Goal: Task Accomplishment & Management: Manage account settings

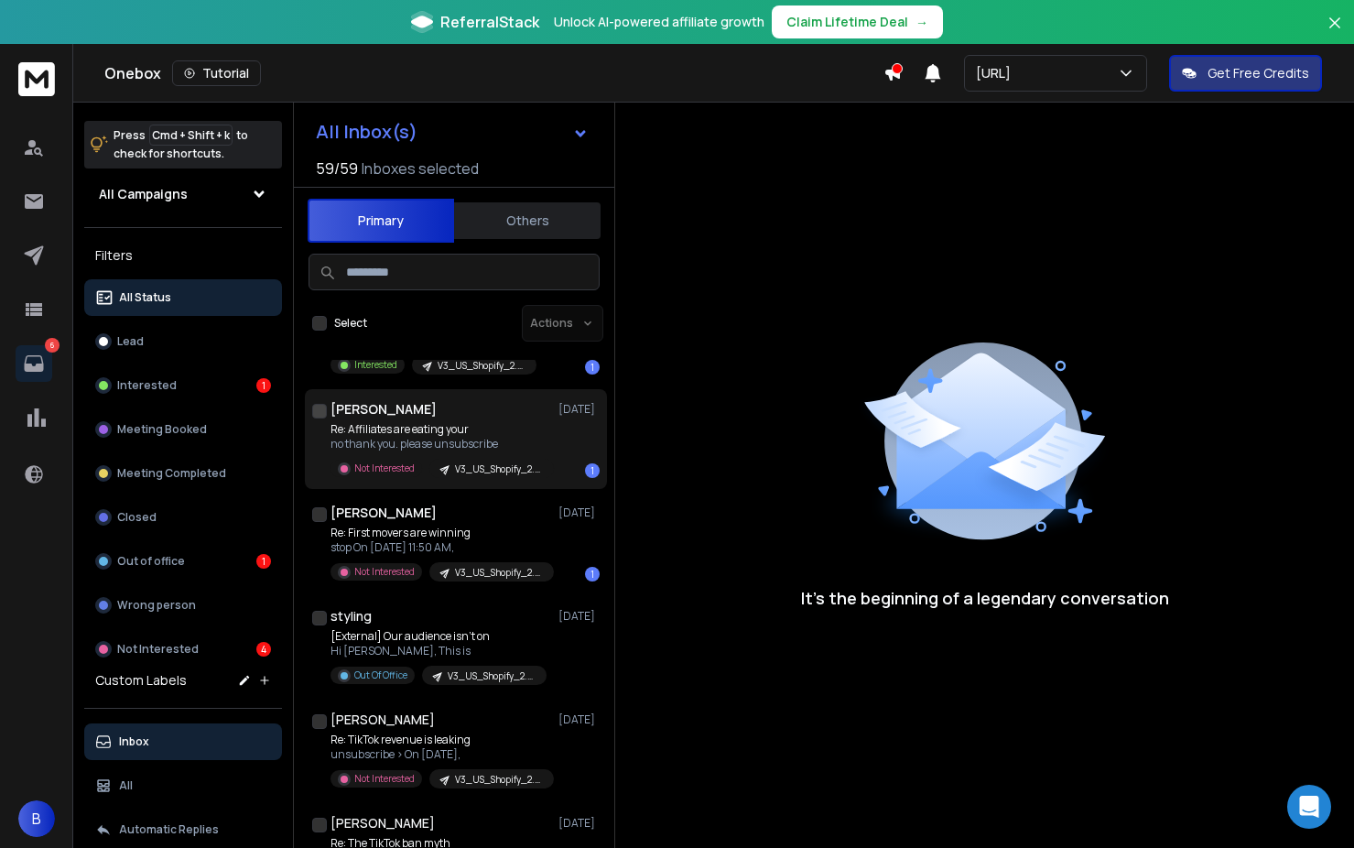
scroll to position [81, 0]
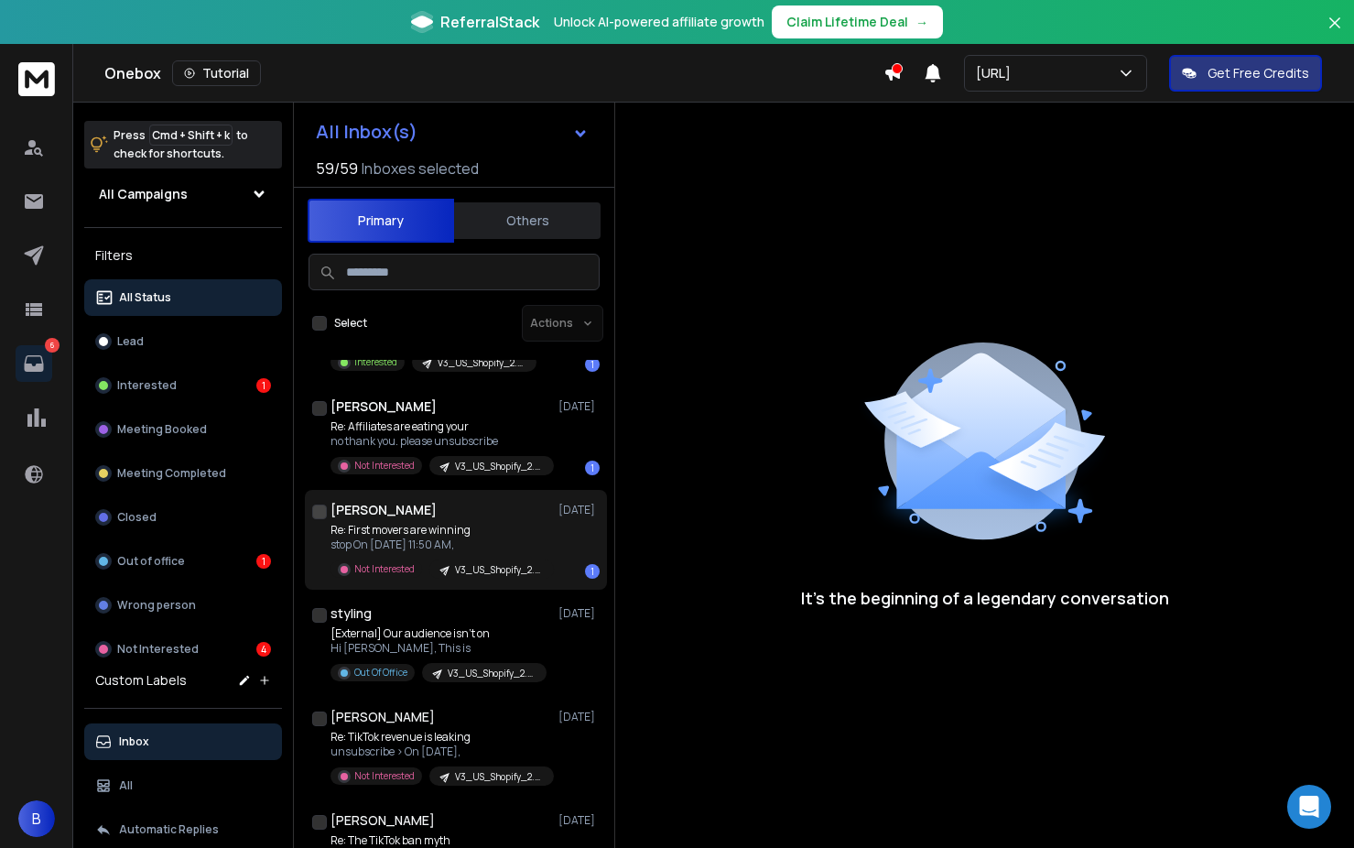
click at [463, 513] on div "[PERSON_NAME] [DATE]" at bounding box center [465, 510] width 269 height 18
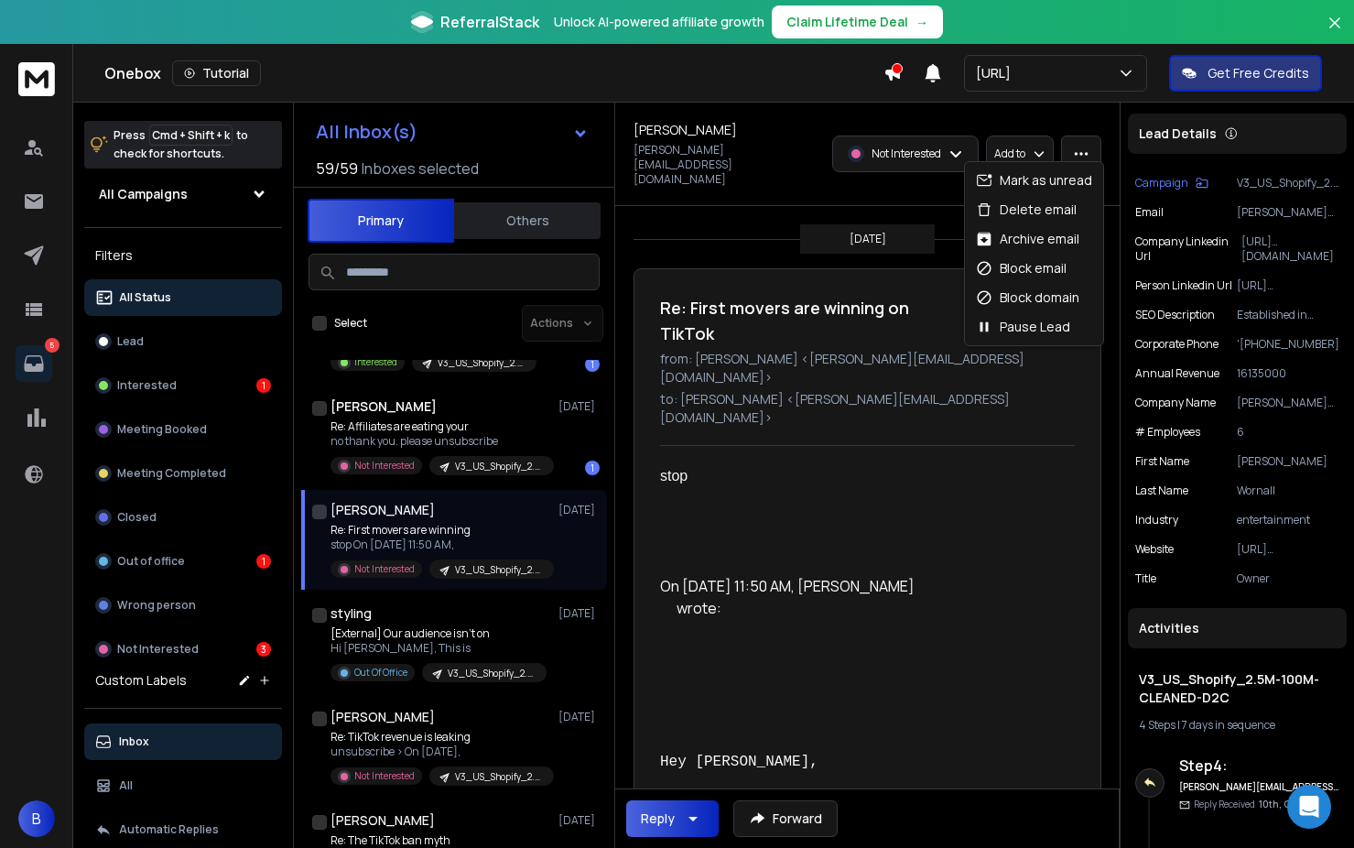
click at [1073, 146] on icon "button" at bounding box center [1081, 154] width 16 height 16
click at [1038, 277] on div "Block email" at bounding box center [1021, 268] width 91 height 18
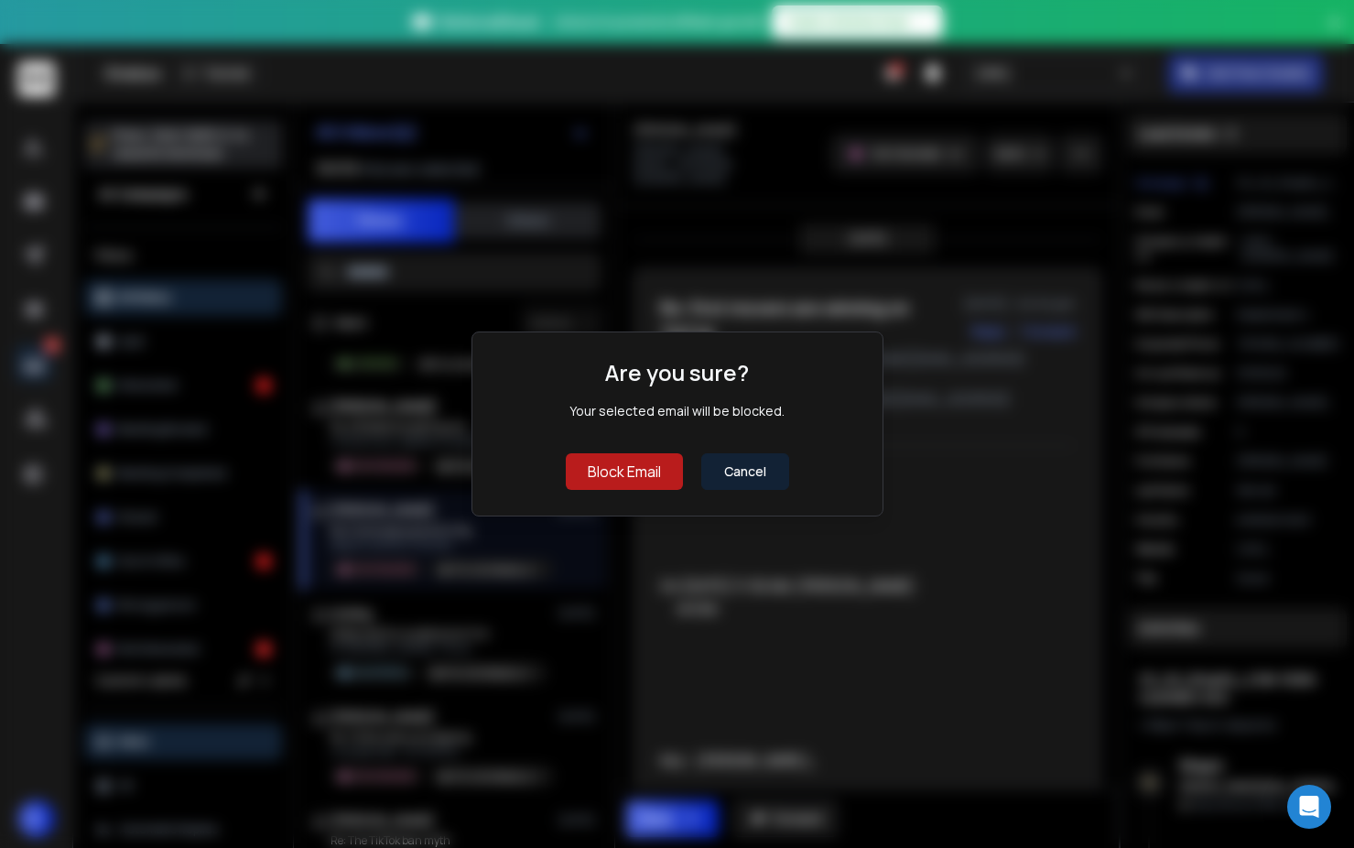
click at [623, 480] on button "Block Email" at bounding box center [624, 471] width 117 height 37
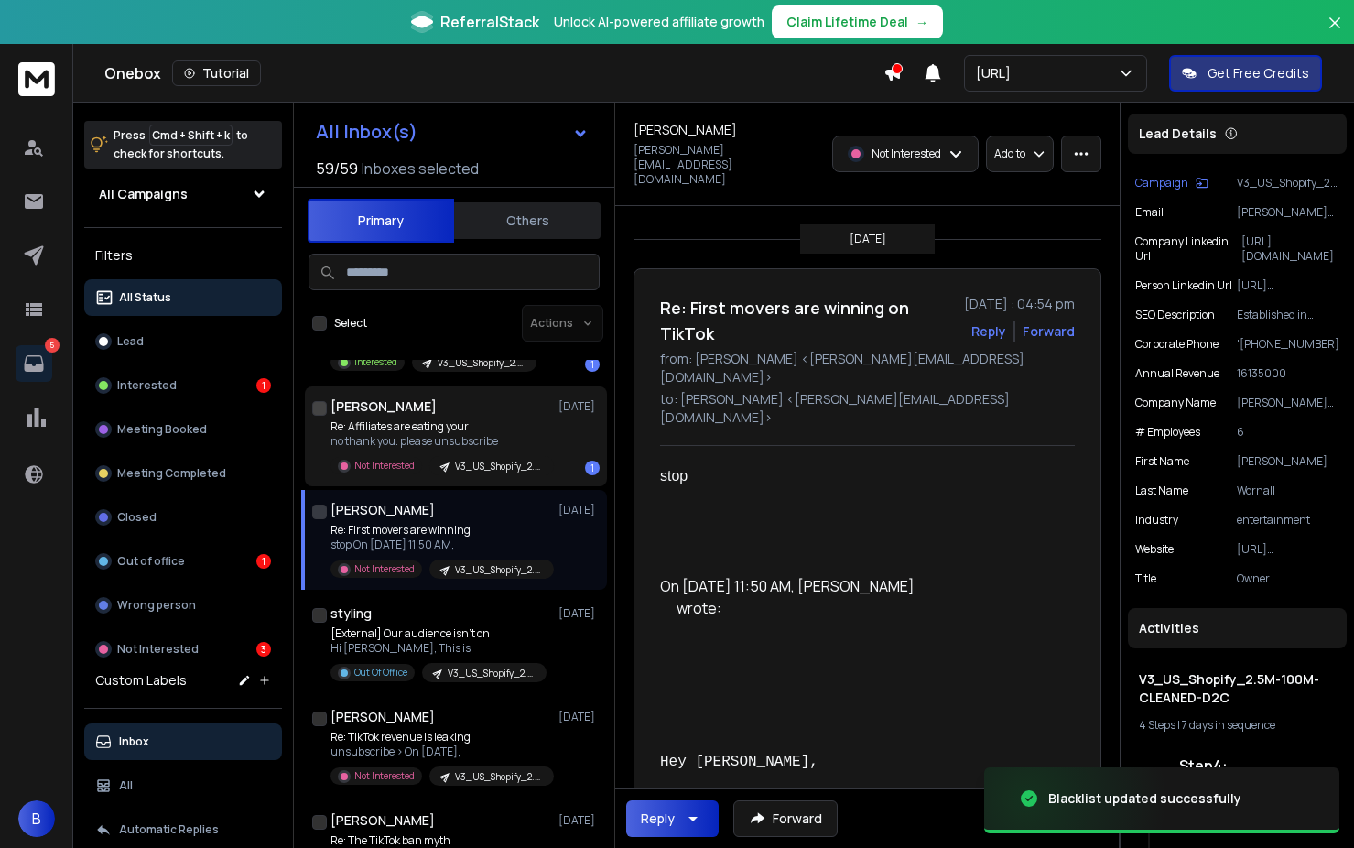
click at [407, 426] on p "Re: Affiliates are eating your" at bounding box center [441, 426] width 220 height 15
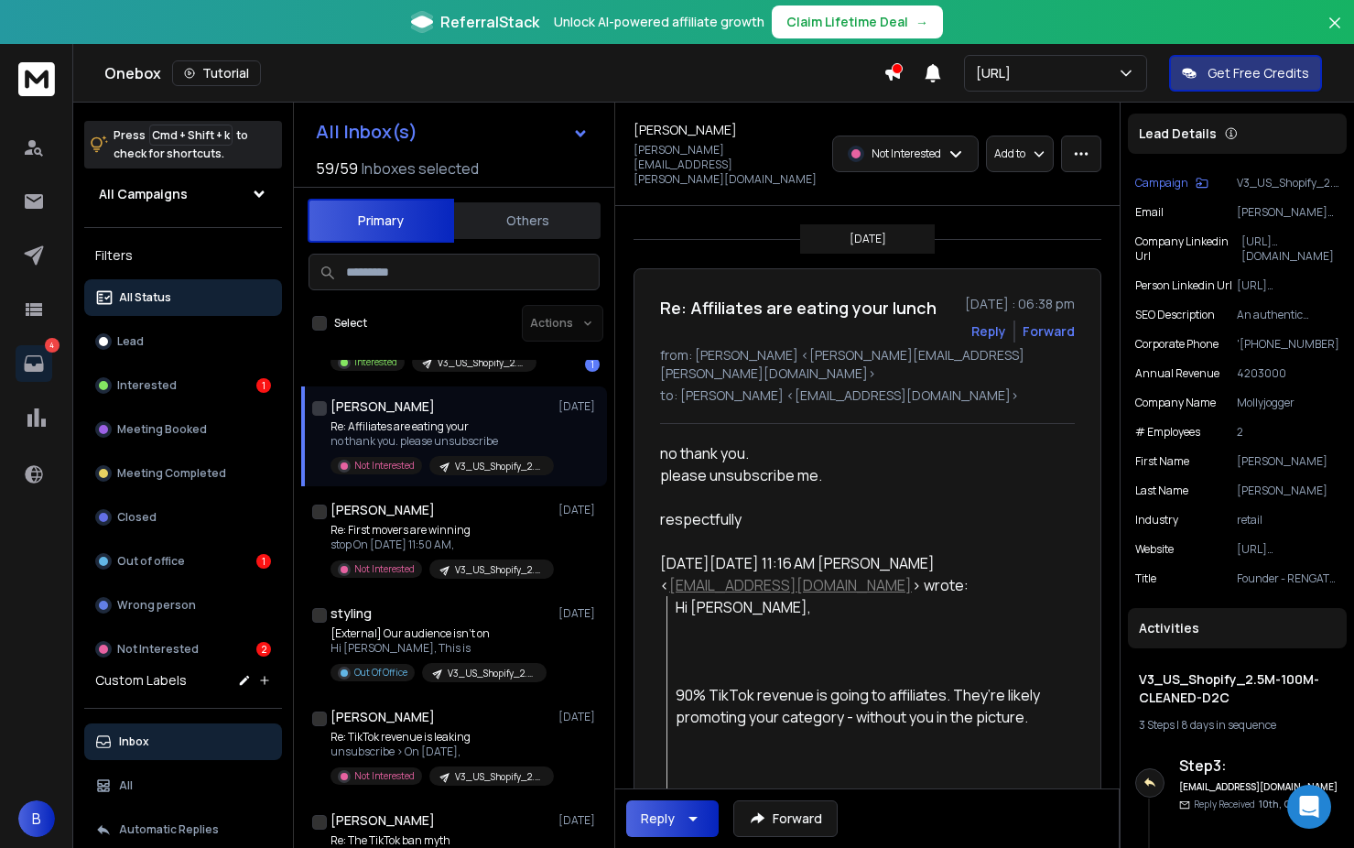
click at [1073, 146] on icon "button" at bounding box center [1081, 154] width 16 height 16
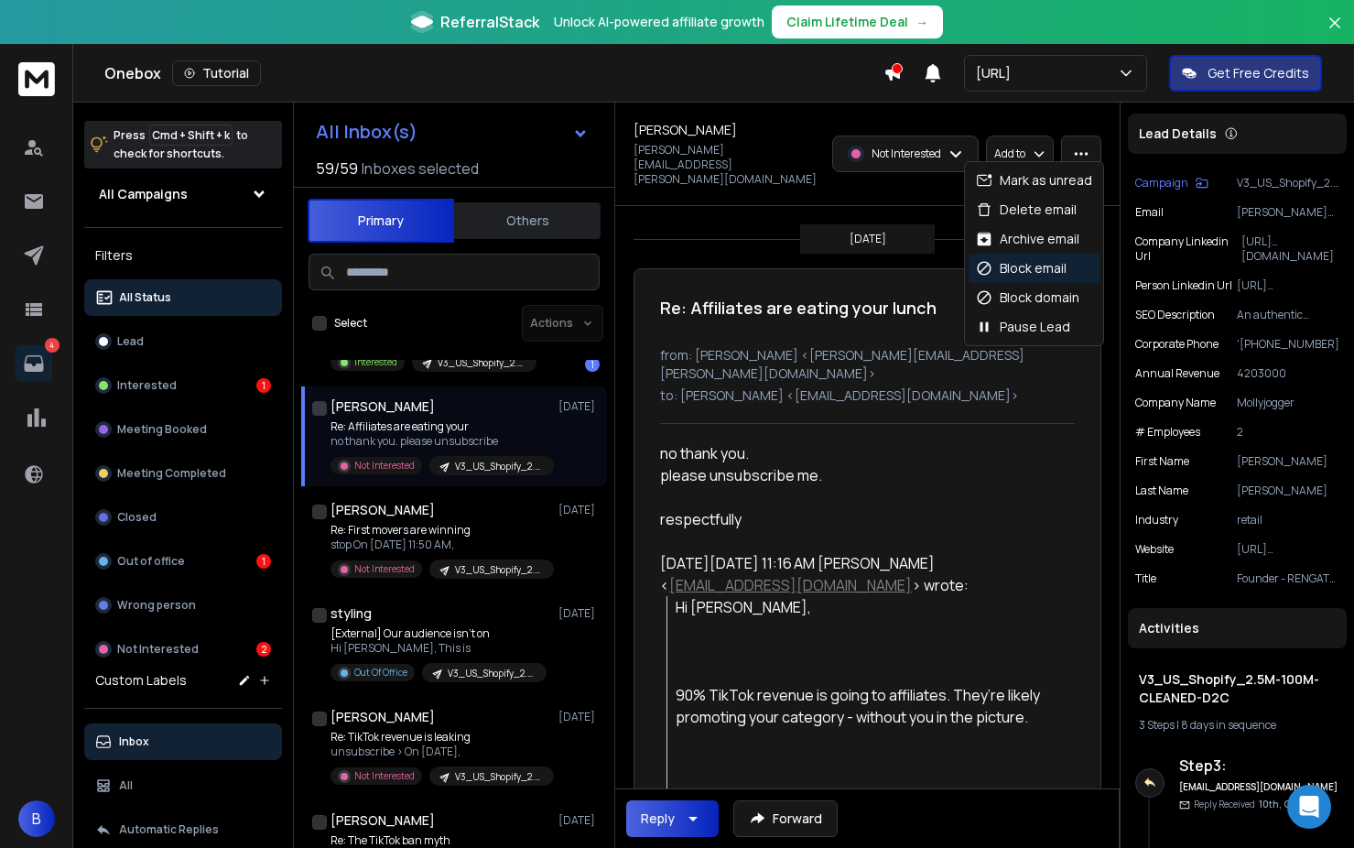
click at [1020, 271] on div "Block email" at bounding box center [1021, 268] width 91 height 18
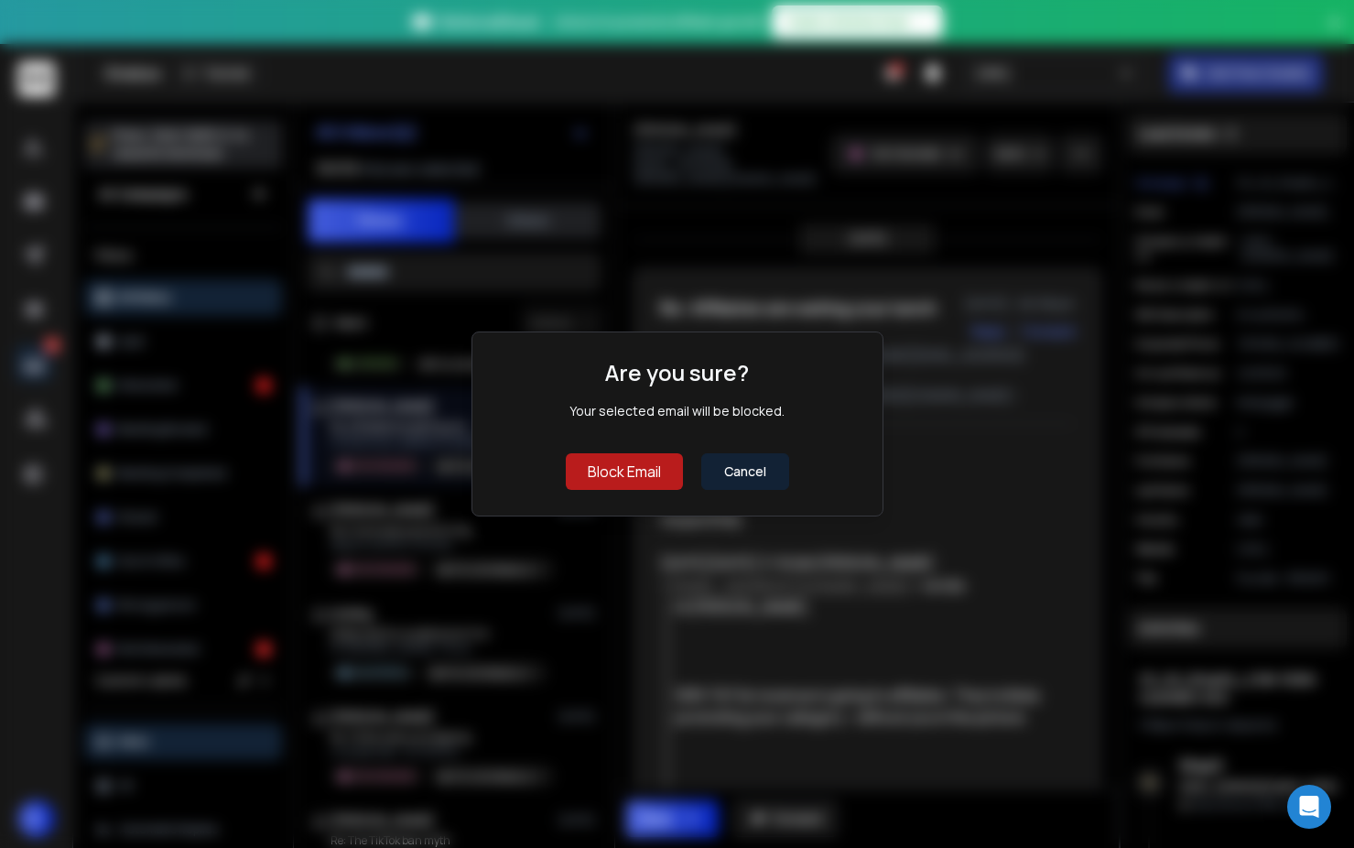
click at [608, 476] on button "Block Email" at bounding box center [624, 471] width 117 height 37
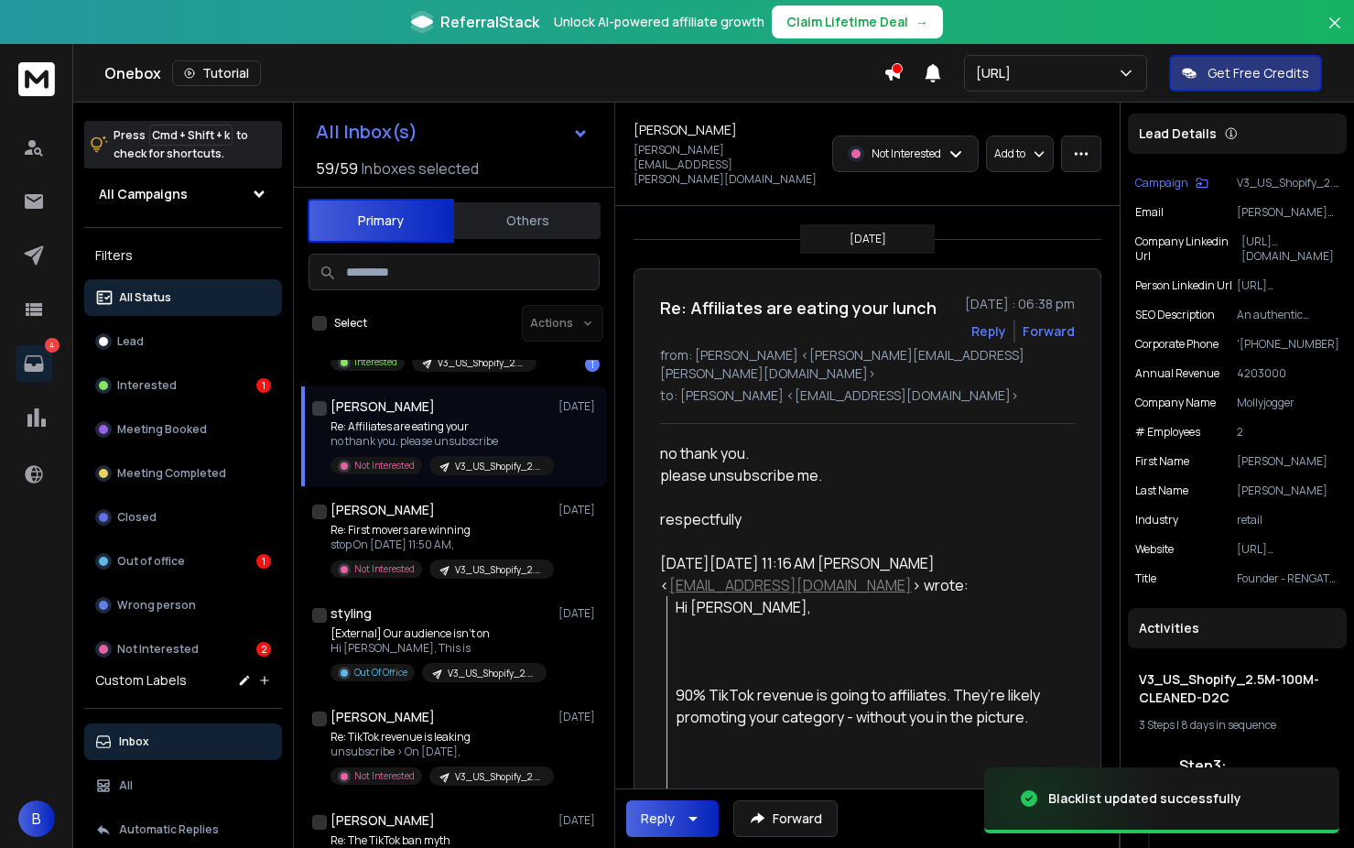
scroll to position [0, 0]
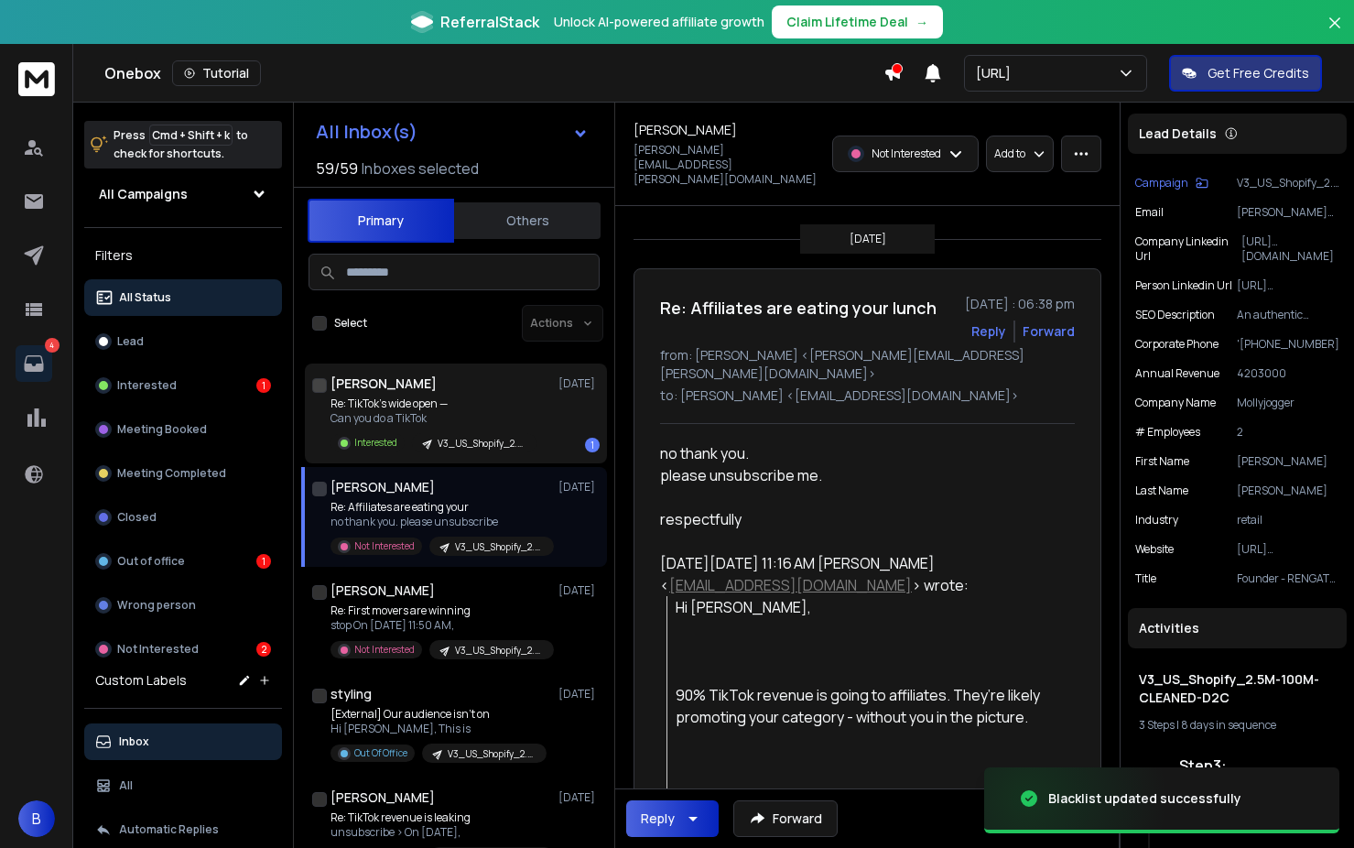
click at [429, 406] on p "Re: TikTok’s wide open —" at bounding box center [434, 404] width 206 height 15
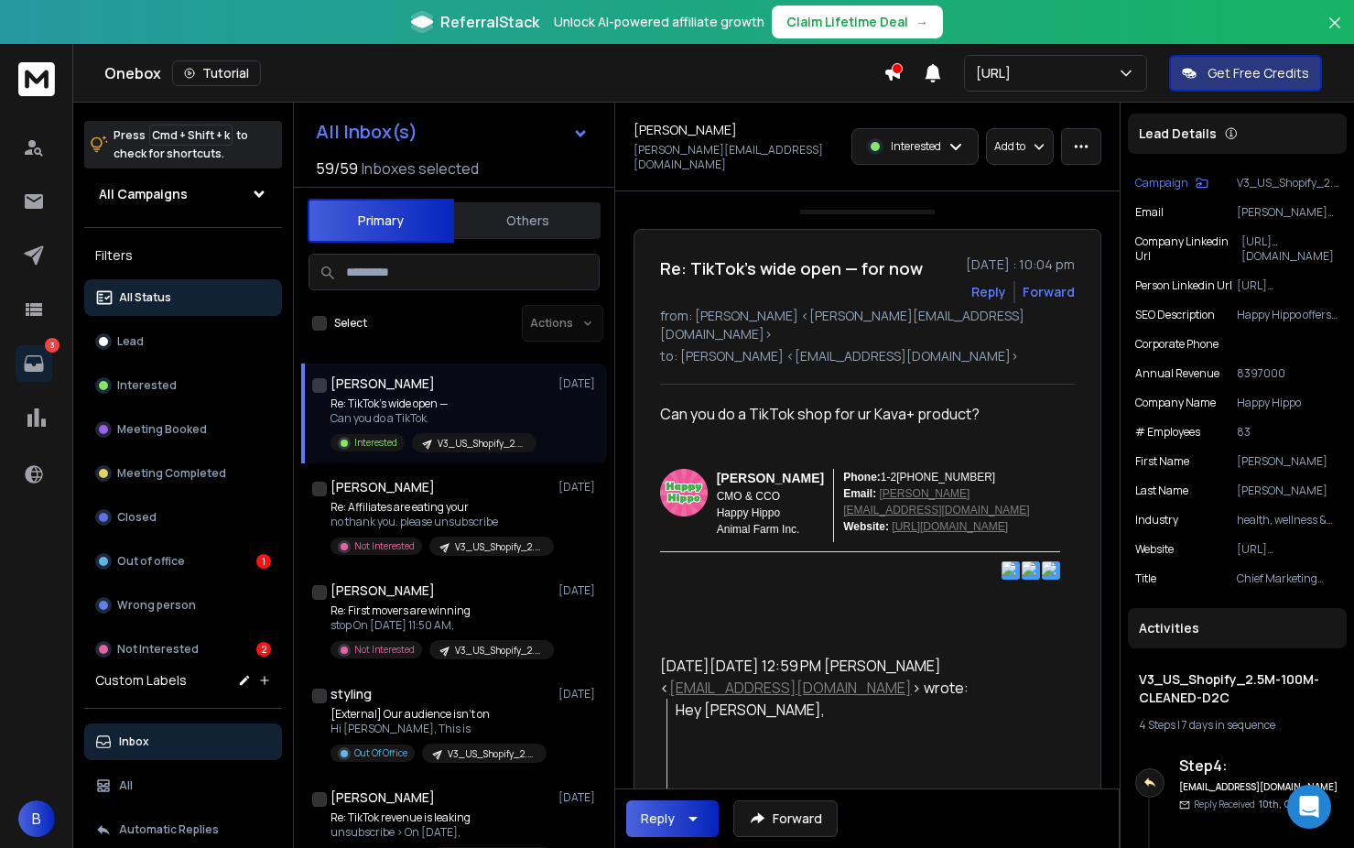
scroll to position [28, 0]
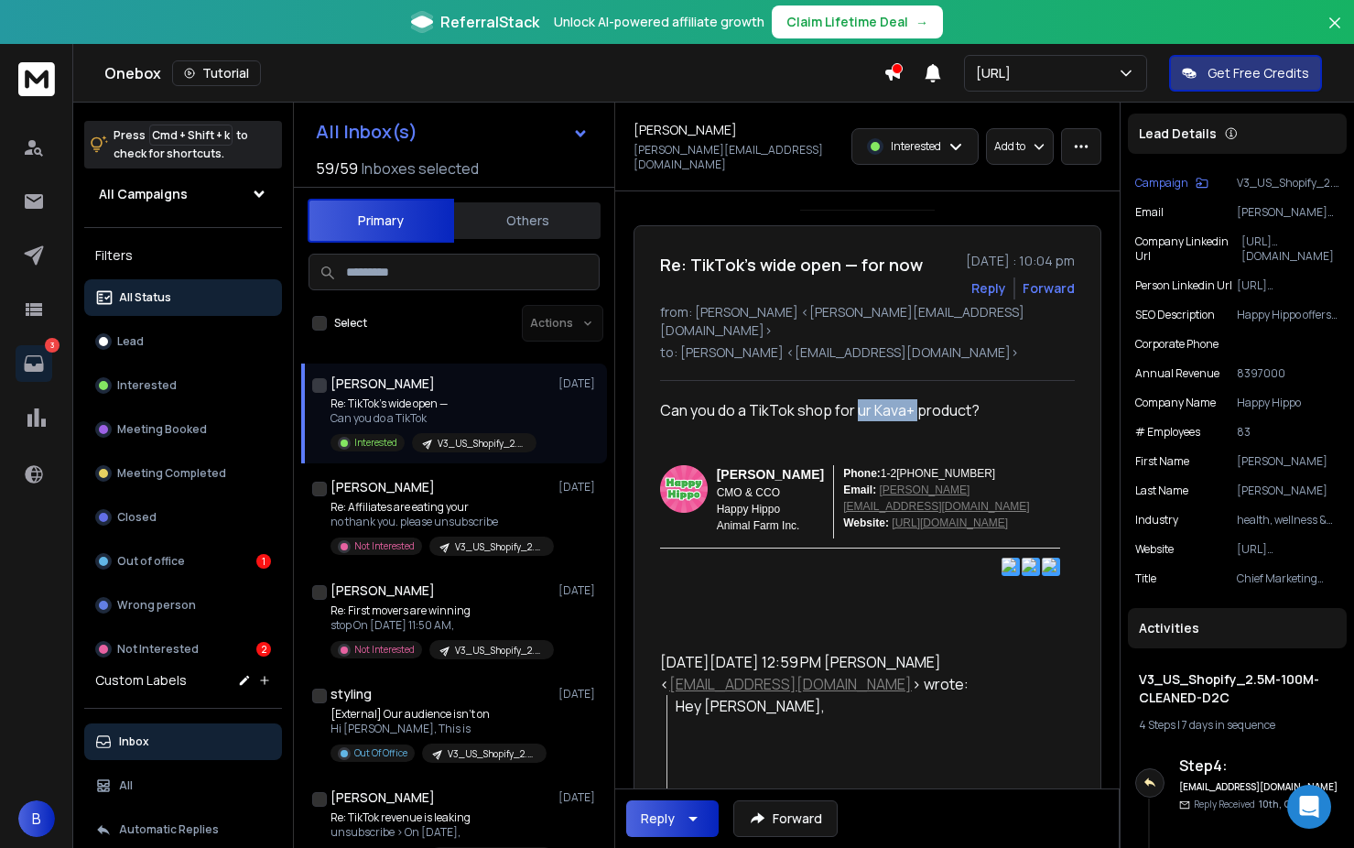
drag, startPoint x: 913, startPoint y: 383, endPoint x: 855, endPoint y: 387, distance: 57.9
click at [855, 399] on div "Can you do a TikTok shop for ur Kava+ product?" at bounding box center [860, 410] width 400 height 22
copy div "ur Kava+"
